Goal: Task Accomplishment & Management: Complete application form

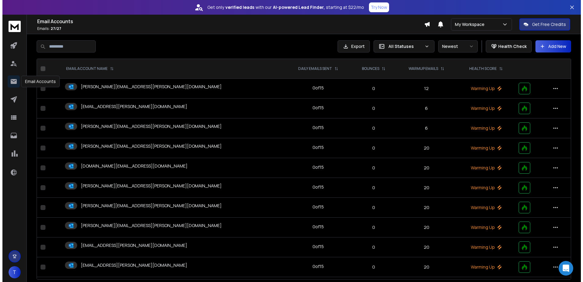
scroll to position [213, 0]
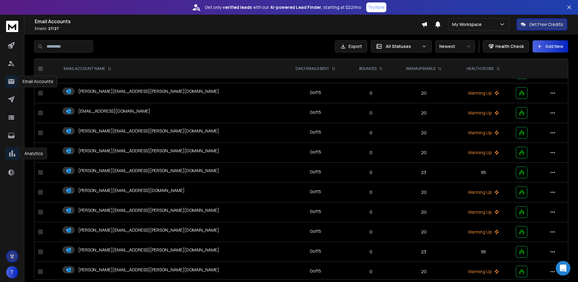
click at [10, 156] on icon at bounding box center [12, 153] width 6 height 6
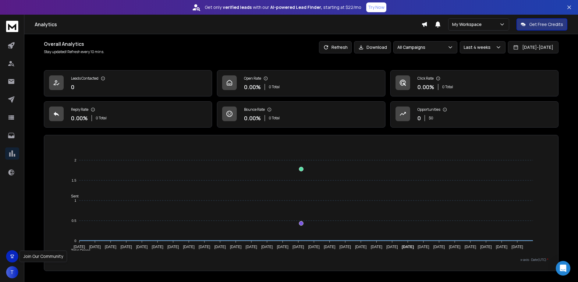
click at [10, 259] on link at bounding box center [12, 256] width 12 height 12
click at [13, 270] on span "T" at bounding box center [12, 272] width 12 height 12
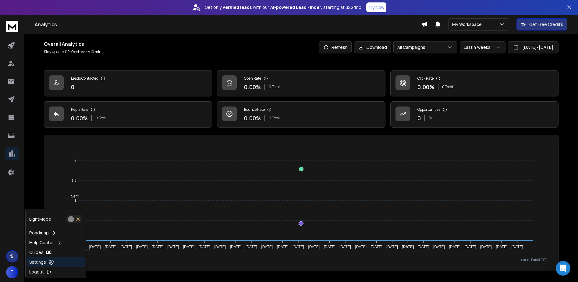
click at [41, 264] on p "Settings" at bounding box center [37, 262] width 17 height 6
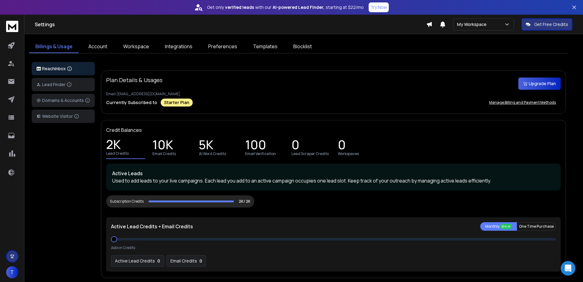
click at [188, 41] on link "Integrations" at bounding box center [179, 46] width 40 height 13
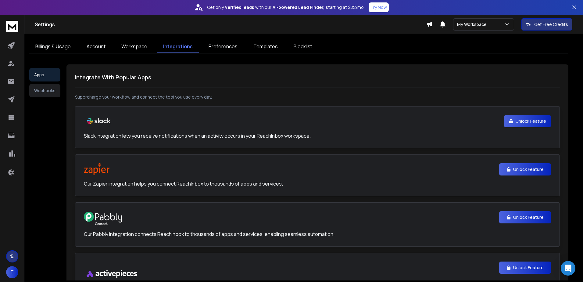
click at [527, 119] on p "Unlock Feature" at bounding box center [531, 121] width 30 height 6
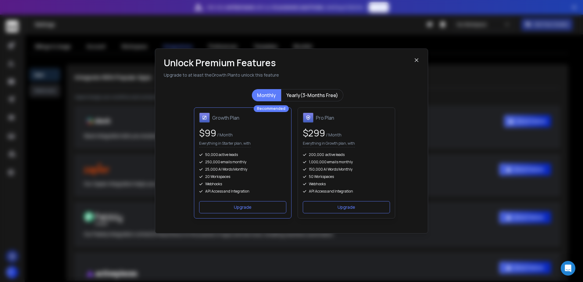
click at [415, 61] on icon at bounding box center [416, 59] width 5 height 5
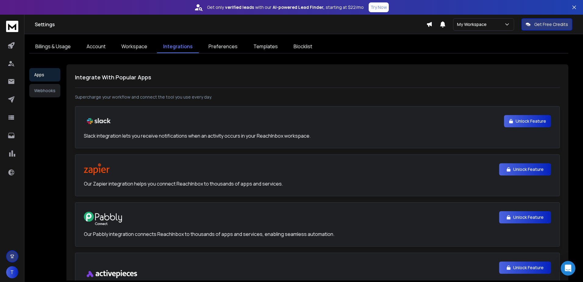
click at [48, 96] on button "Webhooks" at bounding box center [44, 90] width 31 height 13
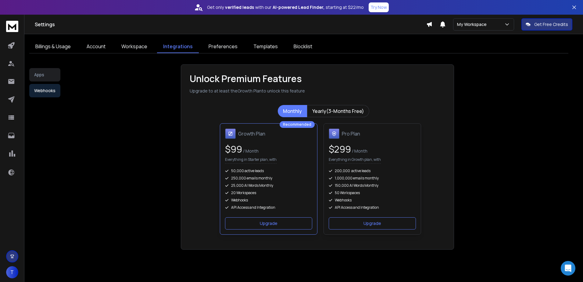
click at [52, 73] on button "Apps" at bounding box center [44, 74] width 31 height 13
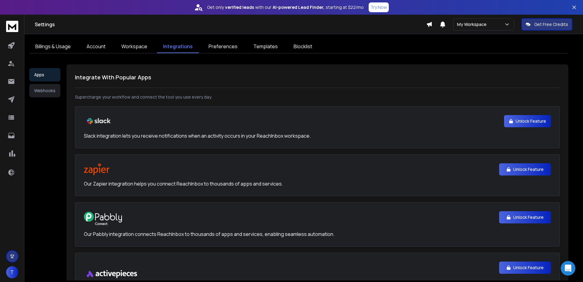
click at [98, 47] on link "Account" at bounding box center [95, 46] width 31 height 13
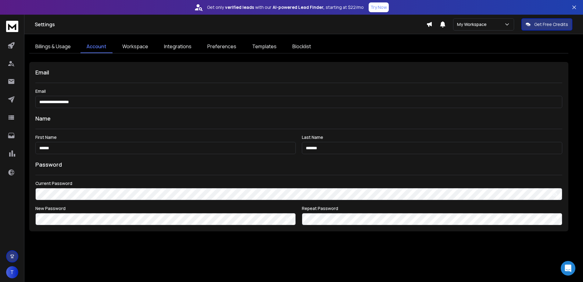
click at [132, 50] on link "Workspace" at bounding box center [135, 46] width 38 height 13
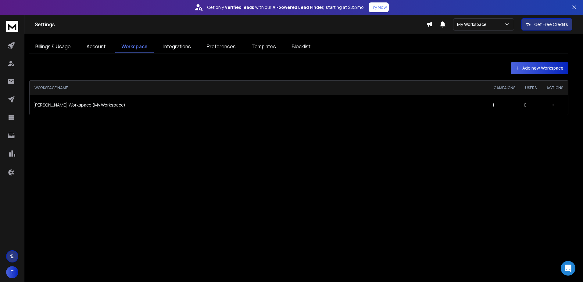
click at [98, 46] on link "Account" at bounding box center [95, 46] width 31 height 13
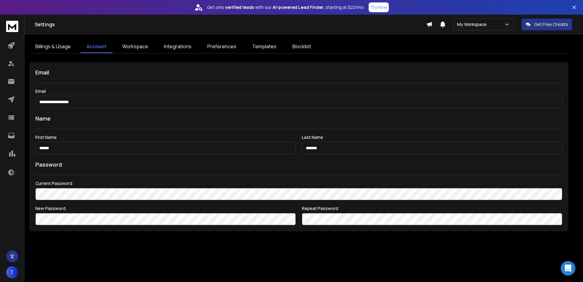
click at [134, 46] on link "Workspace" at bounding box center [135, 46] width 38 height 13
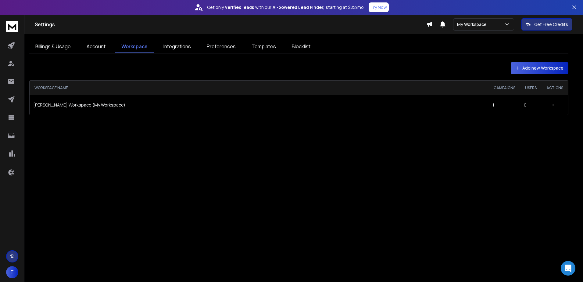
click at [220, 48] on link "Preferences" at bounding box center [221, 46] width 41 height 13
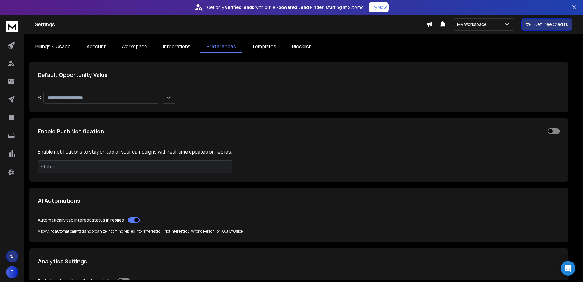
click at [79, 97] on input "***" at bounding box center [101, 97] width 116 height 12
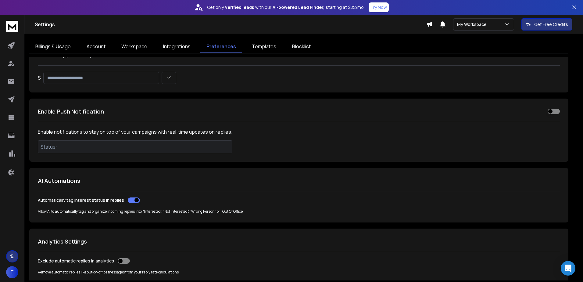
scroll to position [30, 0]
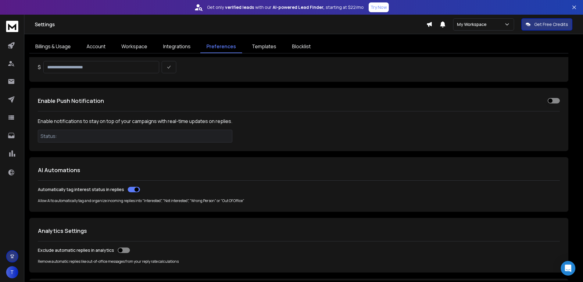
click at [83, 138] on div "Status:" at bounding box center [135, 136] width 195 height 13
click at [548, 100] on button "button" at bounding box center [554, 100] width 12 height 5
click at [552, 102] on button "button" at bounding box center [554, 100] width 12 height 5
click at [548, 101] on button "button" at bounding box center [554, 100] width 12 height 5
drag, startPoint x: 548, startPoint y: 101, endPoint x: 563, endPoint y: 101, distance: 14.9
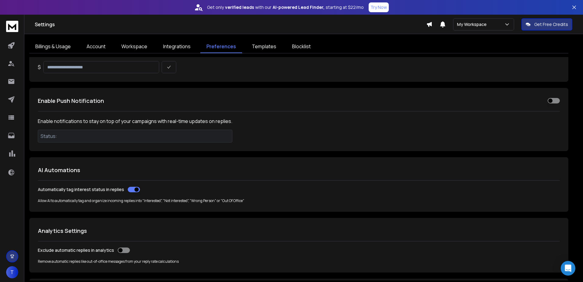
click at [563, 101] on div "Enable Push Notification Enable notifications to stay on top of your campaigns …" at bounding box center [298, 119] width 539 height 63
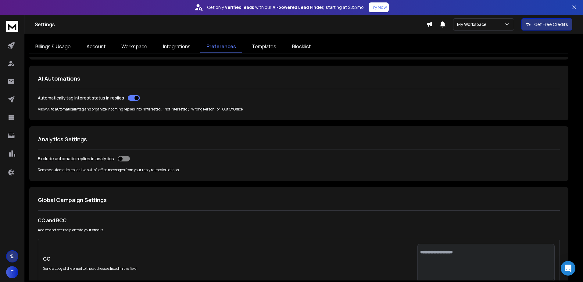
click at [120, 156] on button "Exclude automatic replies in analytics" at bounding box center [124, 158] width 12 height 5
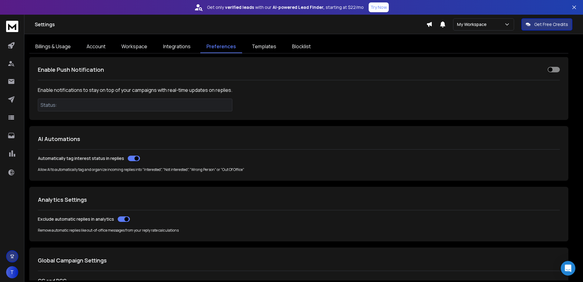
scroll to position [0, 0]
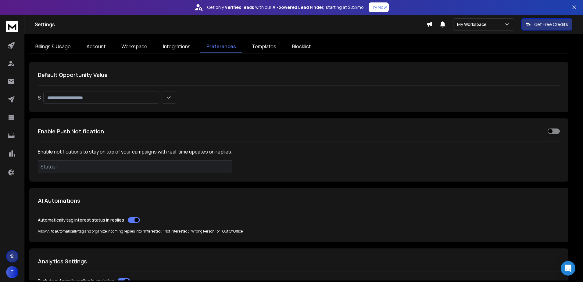
click at [550, 130] on button "button" at bounding box center [554, 130] width 12 height 5
click at [549, 132] on button "button" at bounding box center [554, 130] width 12 height 5
click at [549, 131] on button "button" at bounding box center [554, 130] width 12 height 5
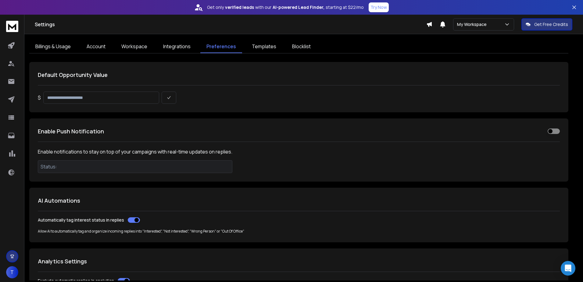
click at [549, 131] on button "button" at bounding box center [554, 130] width 12 height 5
click at [549, 132] on button "button" at bounding box center [554, 130] width 12 height 5
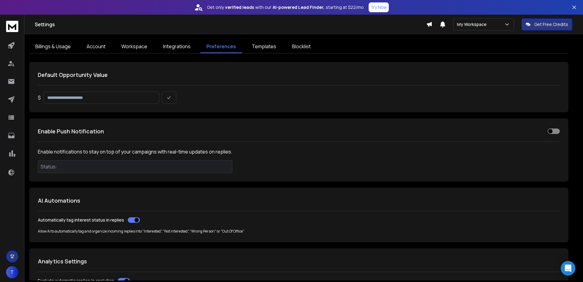
click at [544, 137] on div "Enable Push Notification Enable notifications to stay on top of your campaigns …" at bounding box center [299, 150] width 522 height 46
click at [548, 133] on button "button" at bounding box center [554, 130] width 12 height 5
click at [432, 27] on icon at bounding box center [429, 24] width 6 height 6
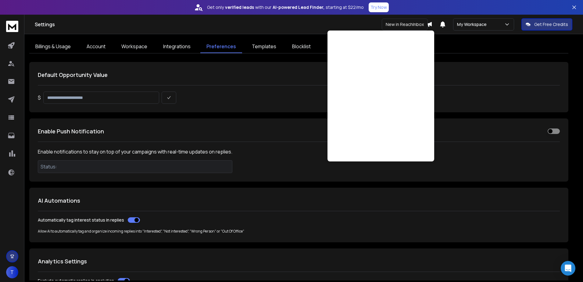
click at [432, 27] on icon at bounding box center [429, 24] width 6 height 6
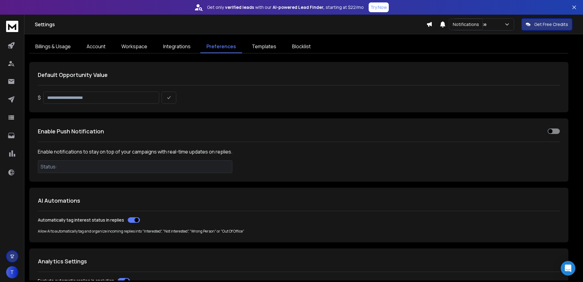
click at [442, 26] on icon at bounding box center [442, 24] width 5 height 6
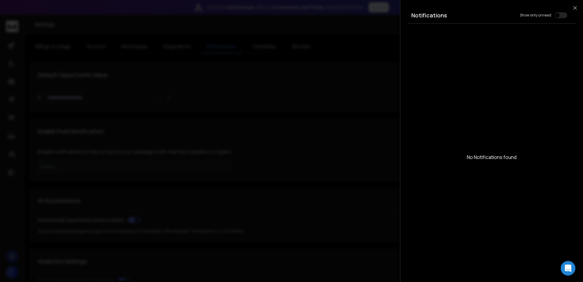
click at [559, 16] on button "Show only unread" at bounding box center [561, 14] width 12 height 5
click at [575, 8] on icon "button" at bounding box center [575, 8] width 6 height 6
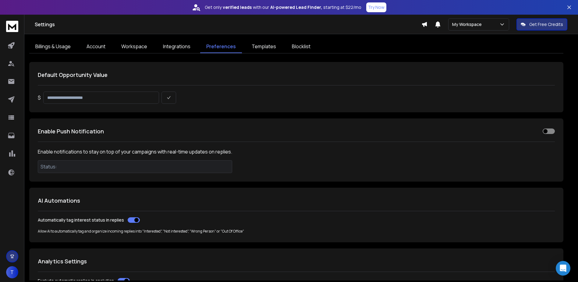
click at [184, 39] on div "Billings & Usage Account Workspace Integrations Preferences Templates Blocklist…" at bounding box center [301, 160] width 554 height 252
click at [183, 46] on link "Integrations" at bounding box center [177, 46] width 40 height 13
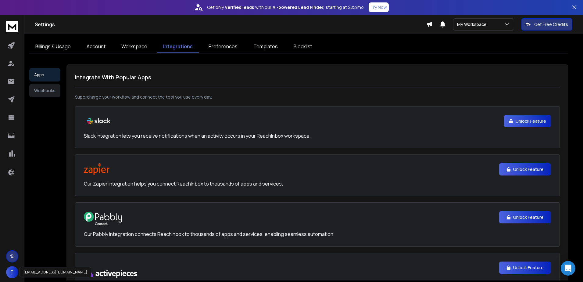
click at [12, 269] on span "T" at bounding box center [12, 272] width 12 height 12
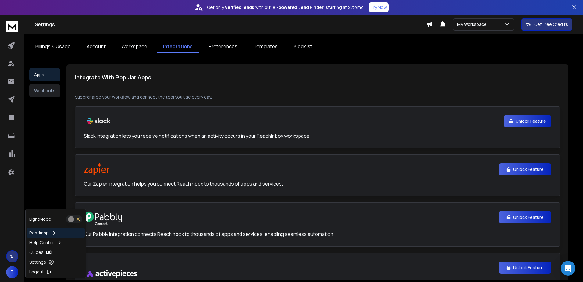
click at [380, 9] on p "Try Now" at bounding box center [378, 7] width 16 height 6
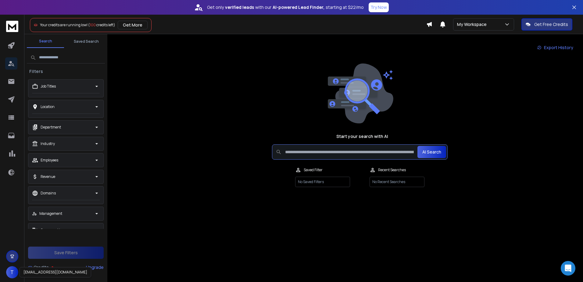
click at [9, 271] on span "T" at bounding box center [12, 272] width 12 height 12
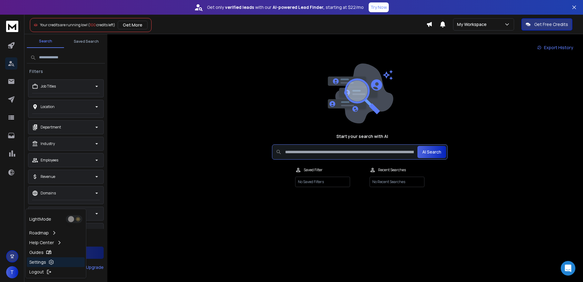
click at [39, 261] on p "Settings" at bounding box center [37, 262] width 17 height 6
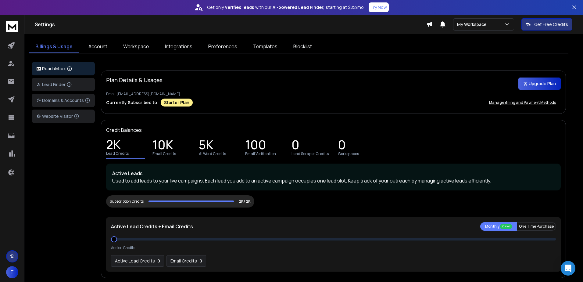
click at [97, 44] on link "Account" at bounding box center [97, 46] width 31 height 13
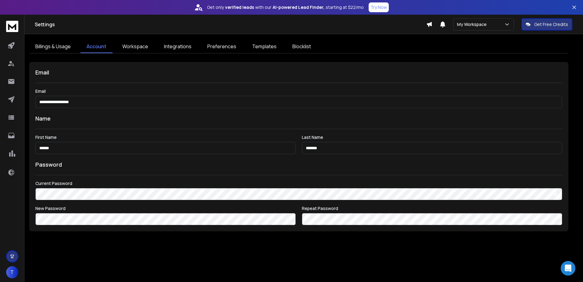
click at [48, 39] on div "**********" at bounding box center [303, 160] width 559 height 252
click at [54, 45] on link "Billings & Usage" at bounding box center [53, 46] width 48 height 13
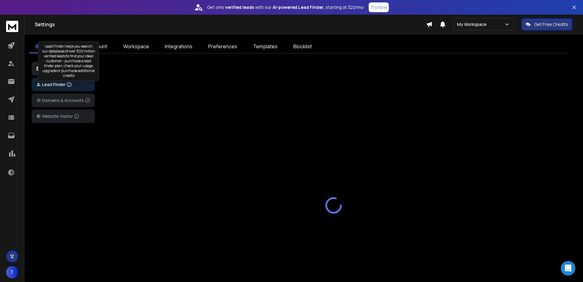
click at [63, 83] on button "Lead Finder" at bounding box center [63, 84] width 63 height 13
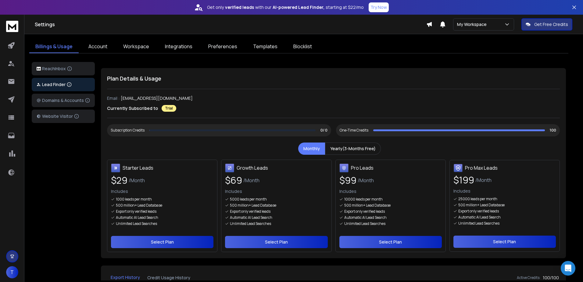
click at [48, 66] on button "ReachInbox" at bounding box center [63, 68] width 63 height 13
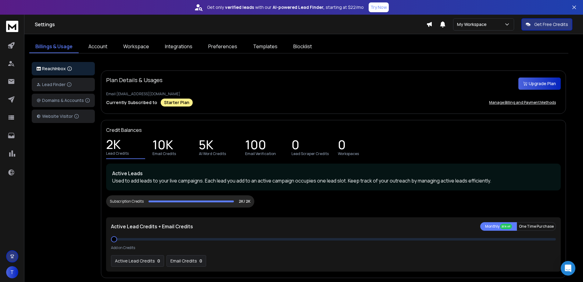
click at [50, 85] on button "Lead Finder" at bounding box center [63, 84] width 63 height 13
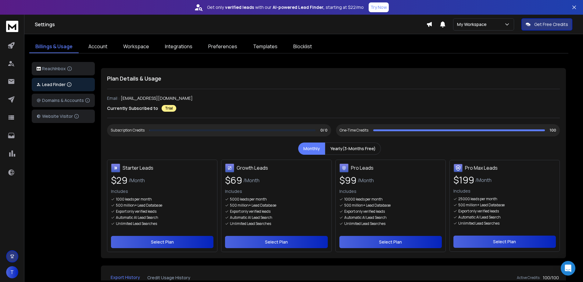
click at [60, 102] on button "Domains & Accounts" at bounding box center [63, 100] width 63 height 13
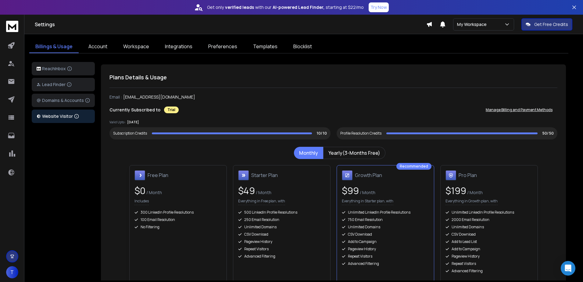
click at [63, 114] on button "Website Visitor" at bounding box center [63, 115] width 63 height 13
click at [60, 100] on button "Domains & Accounts" at bounding box center [63, 100] width 63 height 13
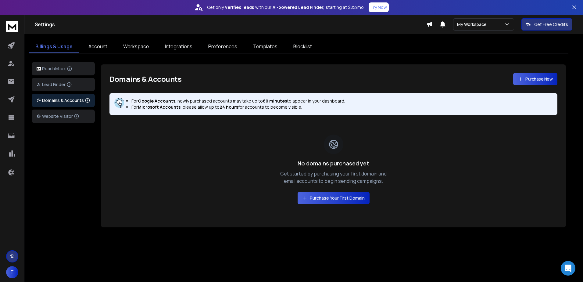
click at [51, 80] on button "Lead Finder" at bounding box center [63, 84] width 63 height 13
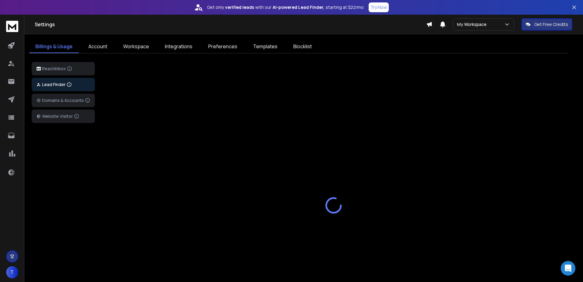
click at [58, 75] on button "ReachInbox" at bounding box center [63, 68] width 63 height 13
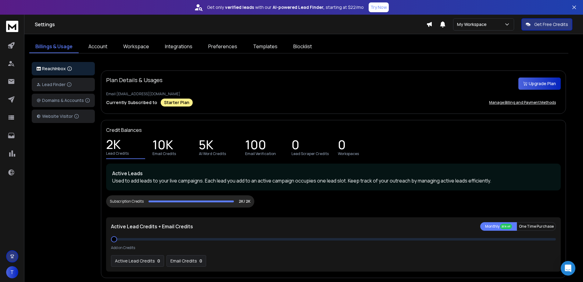
scroll to position [23, 0]
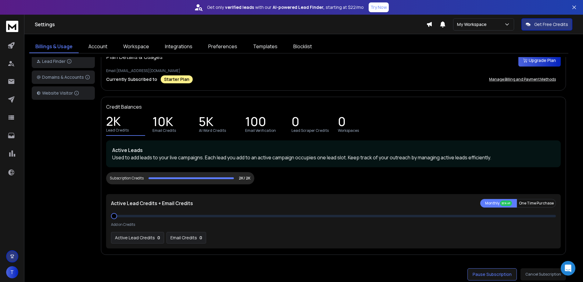
click at [523, 66] on button "Upgrade Plan" at bounding box center [539, 60] width 42 height 12
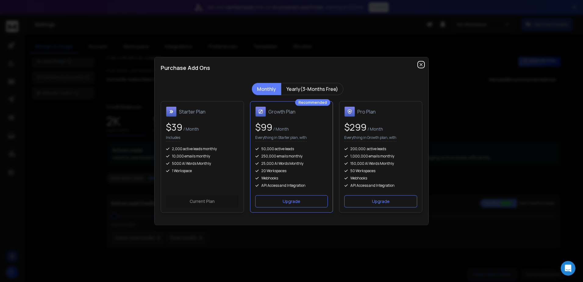
click at [423, 64] on icon "button" at bounding box center [421, 64] width 5 height 5
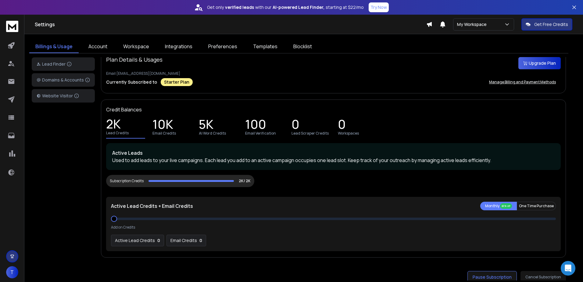
scroll to position [0, 0]
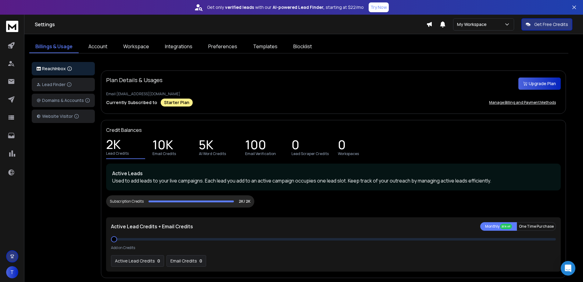
click at [235, 51] on link "Preferences" at bounding box center [222, 46] width 41 height 13
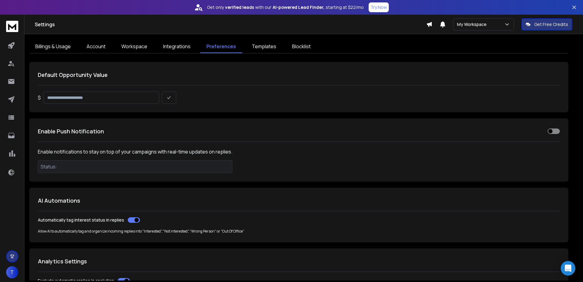
click at [550, 127] on div "Enable Push Notification" at bounding box center [299, 131] width 522 height 9
click at [549, 131] on button "button" at bounding box center [554, 130] width 12 height 5
click at [548, 131] on button "button" at bounding box center [554, 130] width 12 height 5
click at [550, 132] on button "button" at bounding box center [554, 130] width 12 height 5
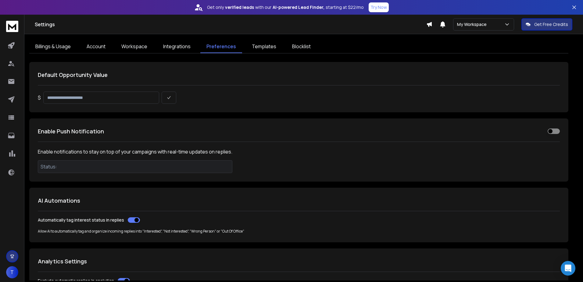
click at [556, 132] on button "button" at bounding box center [554, 130] width 12 height 5
click at [552, 132] on button "button" at bounding box center [554, 130] width 12 height 5
click at [570, 270] on icon "Open Intercom Messenger" at bounding box center [567, 268] width 7 height 8
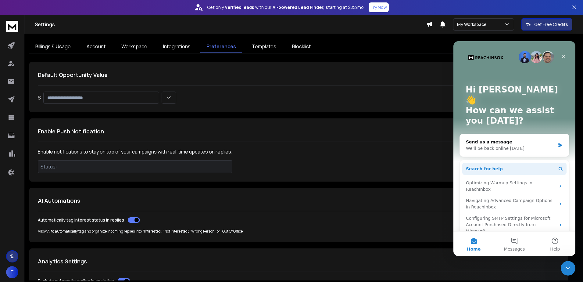
click at [501, 162] on button "Search for help" at bounding box center [514, 168] width 104 height 12
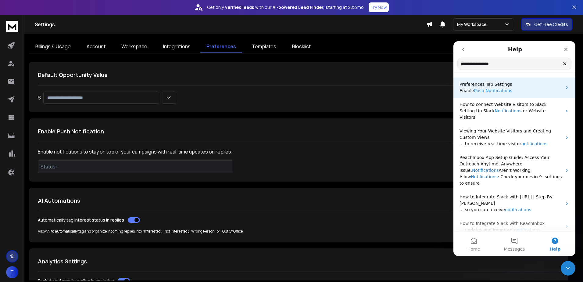
type input "**********"
click at [535, 87] on p "Preferences Tab Settings" at bounding box center [510, 84] width 102 height 6
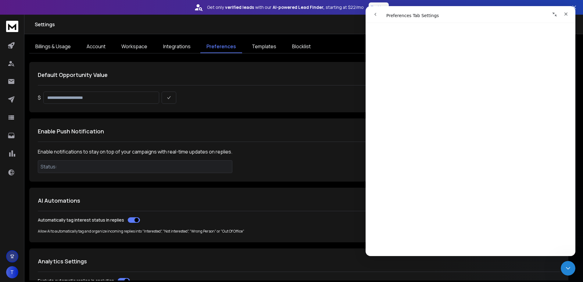
scroll to position [274, 0]
click at [567, 14] on icon "Close" at bounding box center [565, 14] width 5 height 5
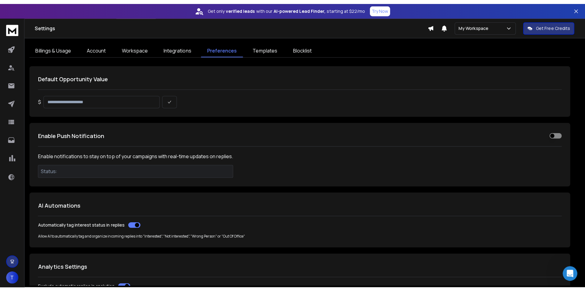
scroll to position [0, 0]
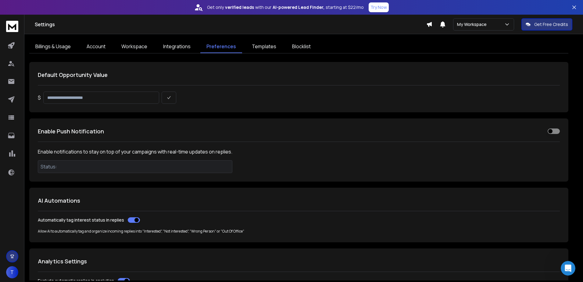
click at [550, 129] on button "button" at bounding box center [554, 130] width 12 height 5
click at [58, 129] on h1 "Enable Push Notification" at bounding box center [71, 131] width 66 height 9
click at [102, 169] on div "Status:" at bounding box center [135, 166] width 195 height 13
click at [48, 164] on h3 "Status:" at bounding box center [49, 166] width 16 height 7
click at [49, 151] on h3 "Enable notifications to stay on top of your campaigns with real-time updates on…" at bounding box center [135, 151] width 195 height 7
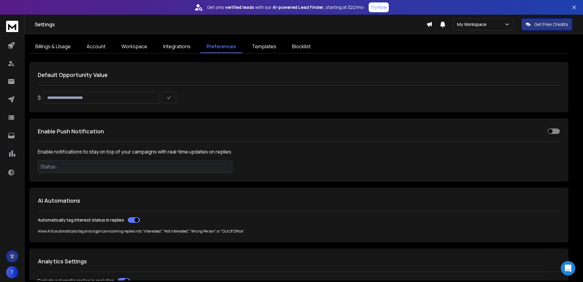
click at [103, 150] on h3 "Enable notifications to stay on top of your campaigns with real-time updates on…" at bounding box center [135, 151] width 195 height 7
click at [551, 132] on button "button" at bounding box center [554, 130] width 12 height 5
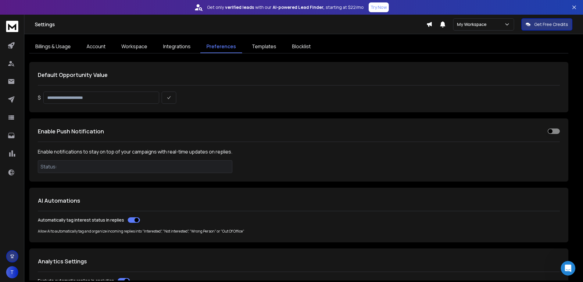
click at [551, 132] on button "button" at bounding box center [554, 130] width 12 height 5
drag, startPoint x: 551, startPoint y: 132, endPoint x: 552, endPoint y: 144, distance: 12.2
click at [540, 165] on div "Enable notifications to stay on top of your campaigns with real-time updates on…" at bounding box center [299, 160] width 522 height 25
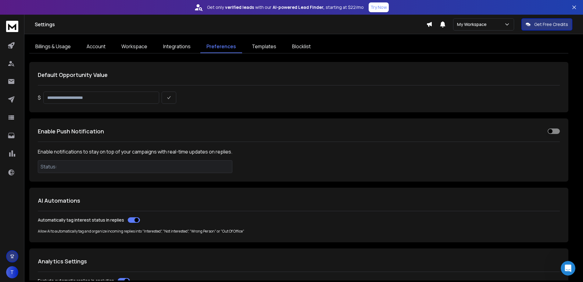
click at [555, 130] on button "button" at bounding box center [554, 130] width 12 height 5
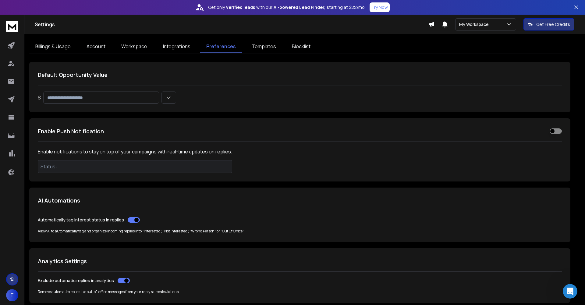
click at [553, 130] on button "button" at bounding box center [556, 130] width 12 height 5
click at [553, 131] on button "button" at bounding box center [556, 130] width 12 height 5
click at [550, 132] on button "button" at bounding box center [556, 130] width 12 height 5
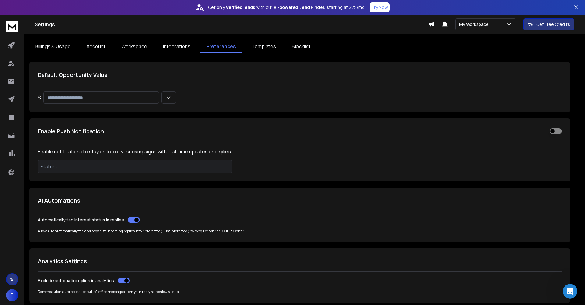
click at [550, 132] on button "button" at bounding box center [556, 130] width 12 height 5
drag, startPoint x: 550, startPoint y: 132, endPoint x: 561, endPoint y: 132, distance: 11.0
click at [561, 132] on div "Enable Push Notification Enable notifications to stay on top of your campaigns …" at bounding box center [299, 149] width 541 height 63
click at [547, 131] on div "Enable Push Notification" at bounding box center [300, 131] width 524 height 9
drag, startPoint x: 553, startPoint y: 131, endPoint x: 559, endPoint y: 131, distance: 6.4
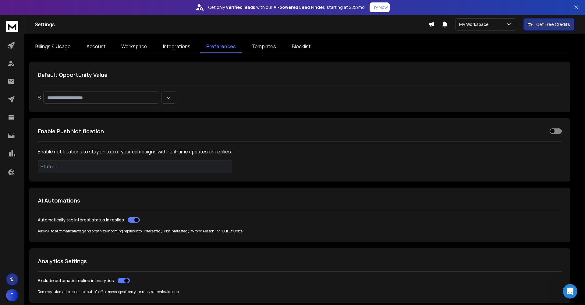
click at [559, 131] on button "button" at bounding box center [556, 130] width 12 height 5
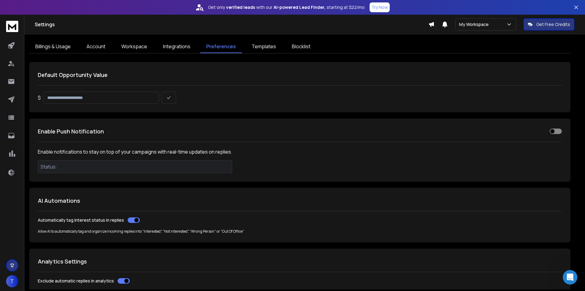
click at [552, 132] on button "button" at bounding box center [556, 130] width 12 height 5
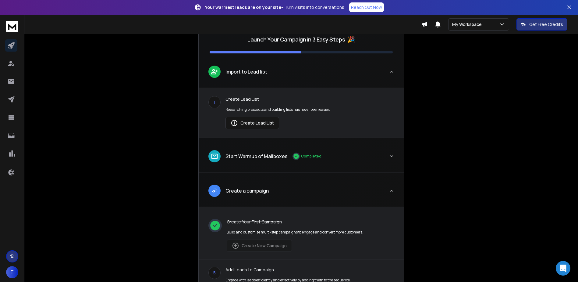
scroll to position [61, 0]
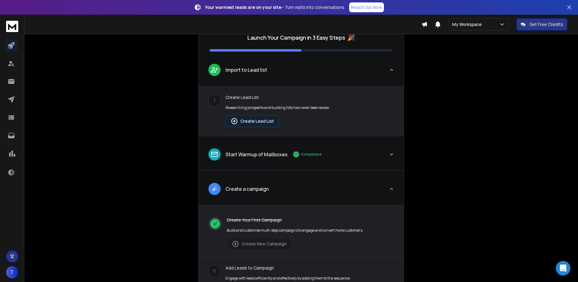
click at [255, 120] on button "Create Lead List" at bounding box center [253, 121] width 54 height 12
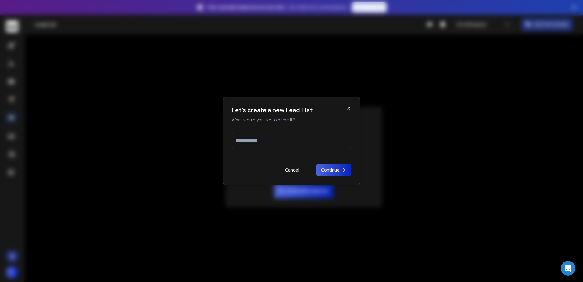
drag, startPoint x: 264, startPoint y: 145, endPoint x: 201, endPoint y: 139, distance: 63.4
click at [264, 145] on input at bounding box center [292, 140] width 120 height 15
type input "*"
type input "**********"
click at [337, 165] on button "Continue" at bounding box center [333, 170] width 35 height 12
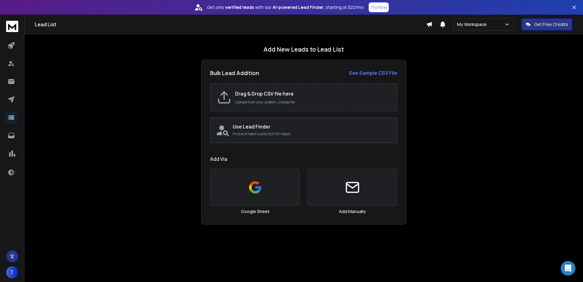
click at [290, 98] on div "Drag & Drop CSV file here Upload from your system, choose file" at bounding box center [312, 97] width 155 height 15
type input "**********"
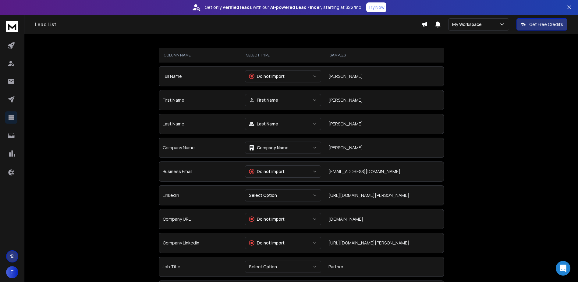
scroll to position [122, 0]
click at [285, 84] on td "Do not import" at bounding box center [283, 76] width 84 height 20
click at [289, 80] on button "Do not import" at bounding box center [283, 76] width 76 height 12
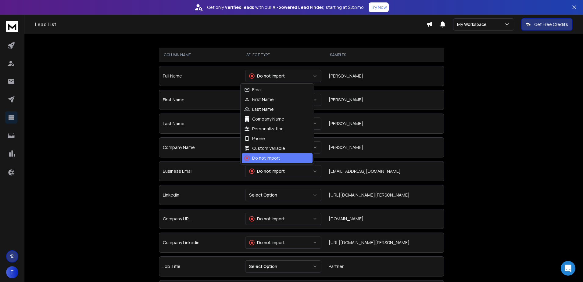
click at [290, 73] on button "Do not import" at bounding box center [283, 76] width 76 height 12
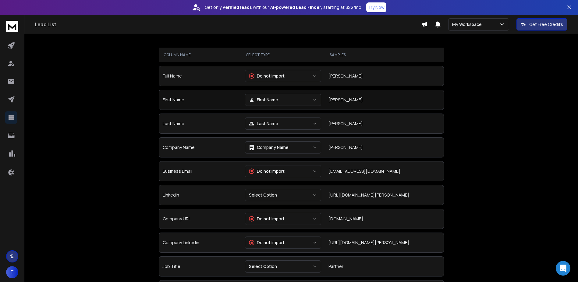
click at [305, 91] on td "First Name" at bounding box center [283, 100] width 84 height 20
click at [304, 99] on button "First Name" at bounding box center [283, 100] width 76 height 12
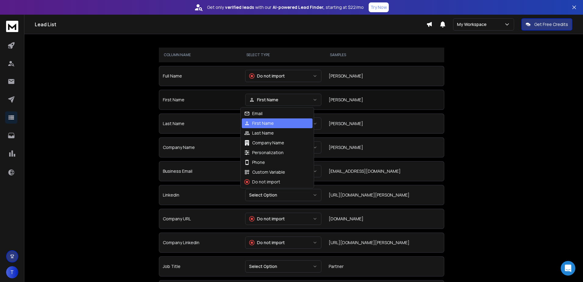
click at [303, 99] on button "First Name" at bounding box center [283, 100] width 76 height 12
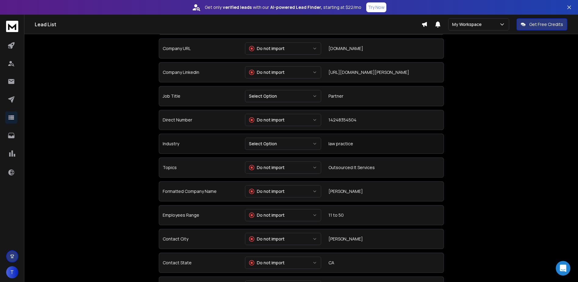
scroll to position [366, 0]
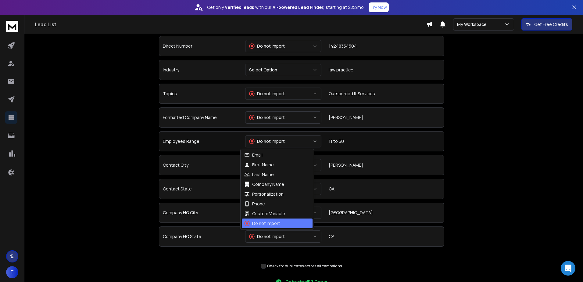
click at [302, 143] on button "Do not import" at bounding box center [283, 141] width 76 height 12
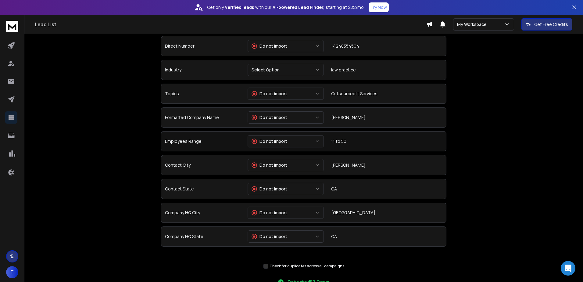
click at [304, 140] on button "Do not import" at bounding box center [286, 141] width 76 height 12
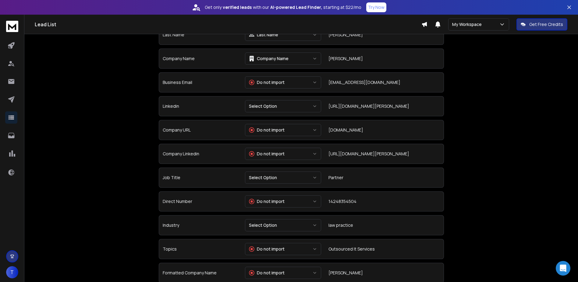
scroll to position [244, 0]
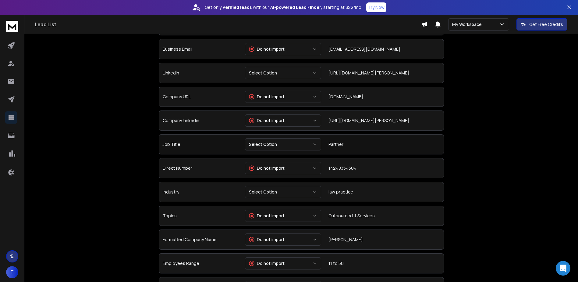
click at [277, 147] on button "Select Option" at bounding box center [283, 144] width 76 height 12
click at [278, 167] on div "Do not import" at bounding box center [267, 168] width 36 height 6
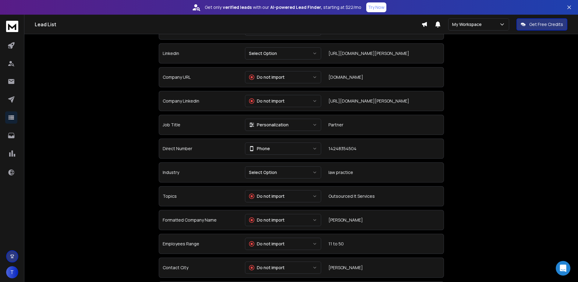
scroll to position [274, 0]
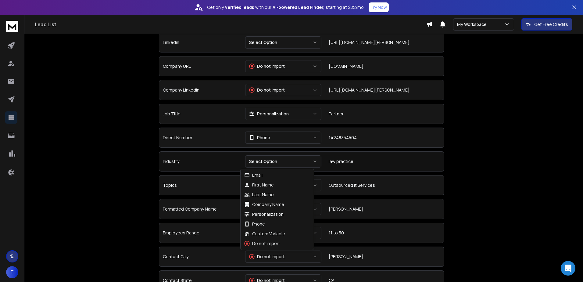
click at [282, 162] on button "Select Option" at bounding box center [283, 161] width 76 height 12
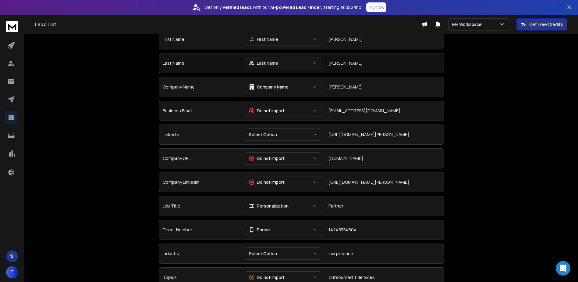
scroll to position [183, 0]
click at [281, 130] on button "Select Option" at bounding box center [283, 134] width 76 height 12
click at [283, 133] on button "Select Option" at bounding box center [283, 134] width 76 height 12
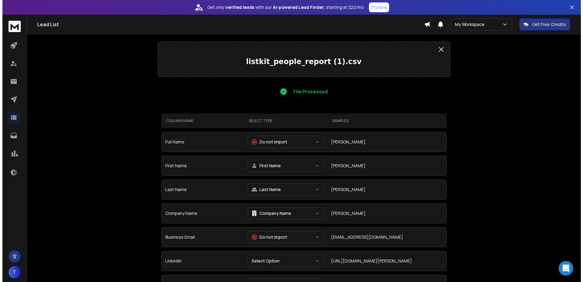
scroll to position [0, 0]
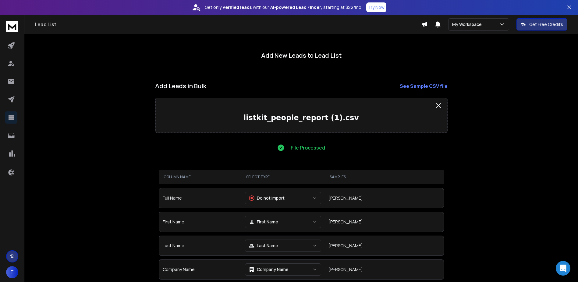
click at [438, 106] on icon at bounding box center [438, 105] width 5 height 5
